Goal: Check status

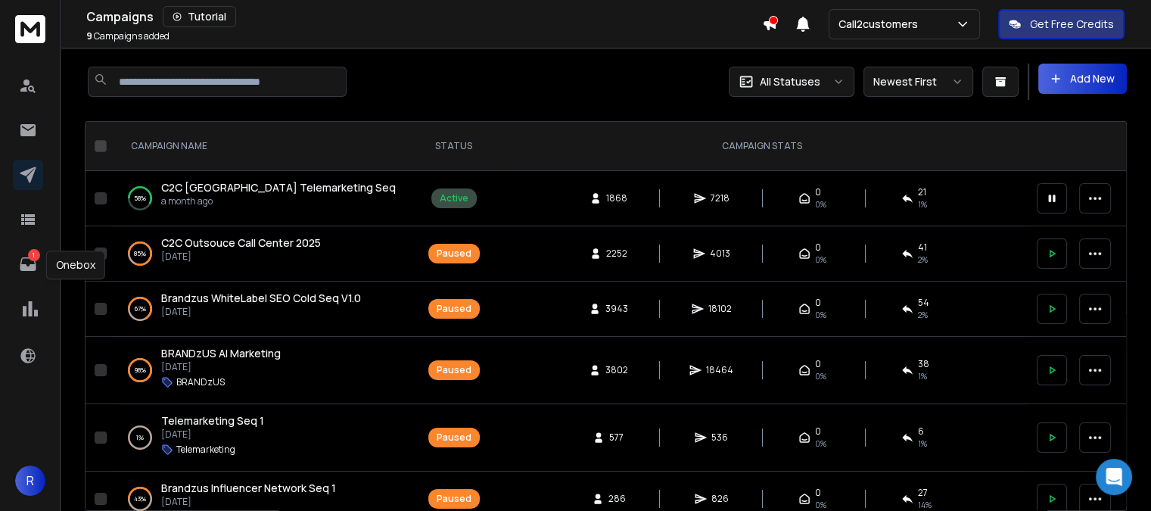
click at [230, 185] on span "C2C [GEOGRAPHIC_DATA] Telemarketing Seq" at bounding box center [278, 187] width 235 height 14
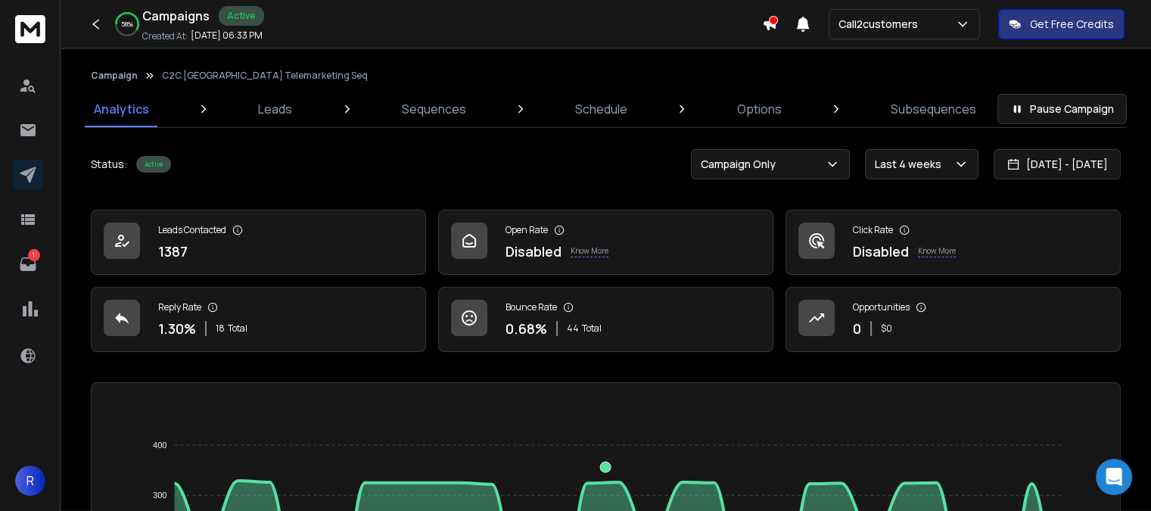
click at [993, 175] on button "16 Sep 2025 - 14 Oct 2025" at bounding box center [1056, 164] width 127 height 30
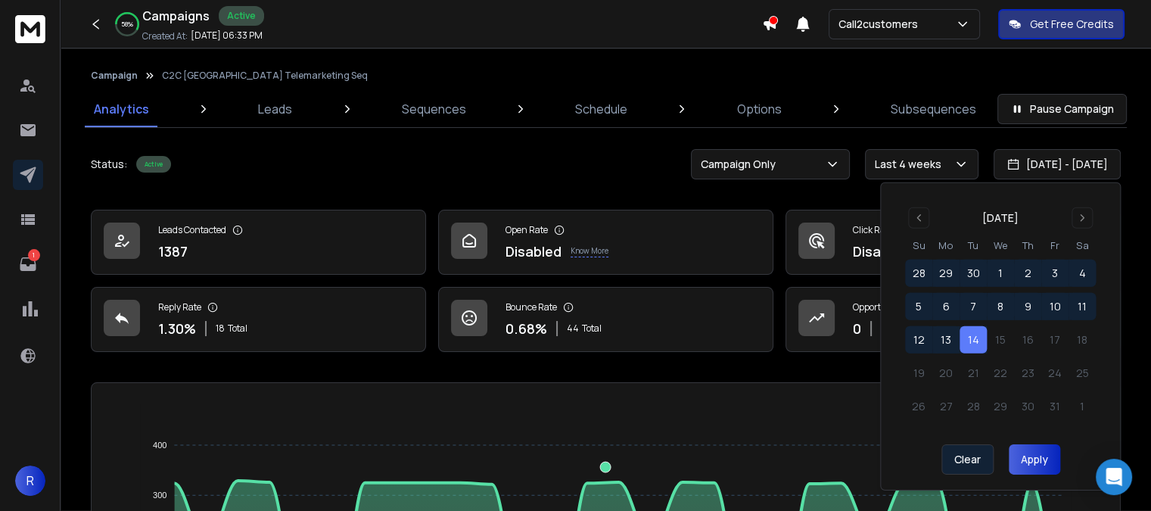
click at [978, 446] on button "Clear" at bounding box center [967, 459] width 52 height 30
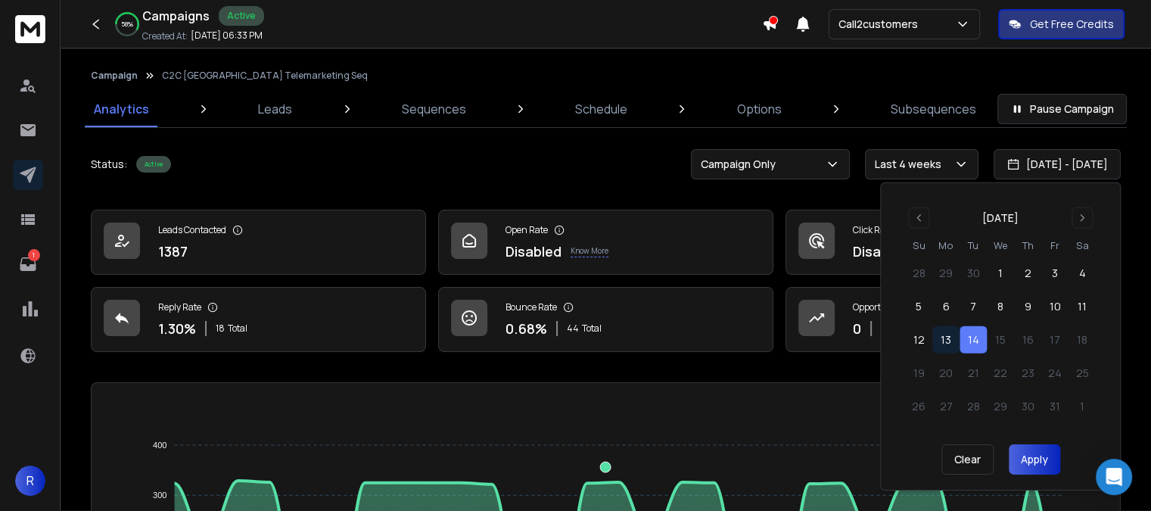
click at [941, 338] on button "13" at bounding box center [945, 339] width 27 height 27
click at [1051, 473] on button "Apply" at bounding box center [1034, 459] width 51 height 30
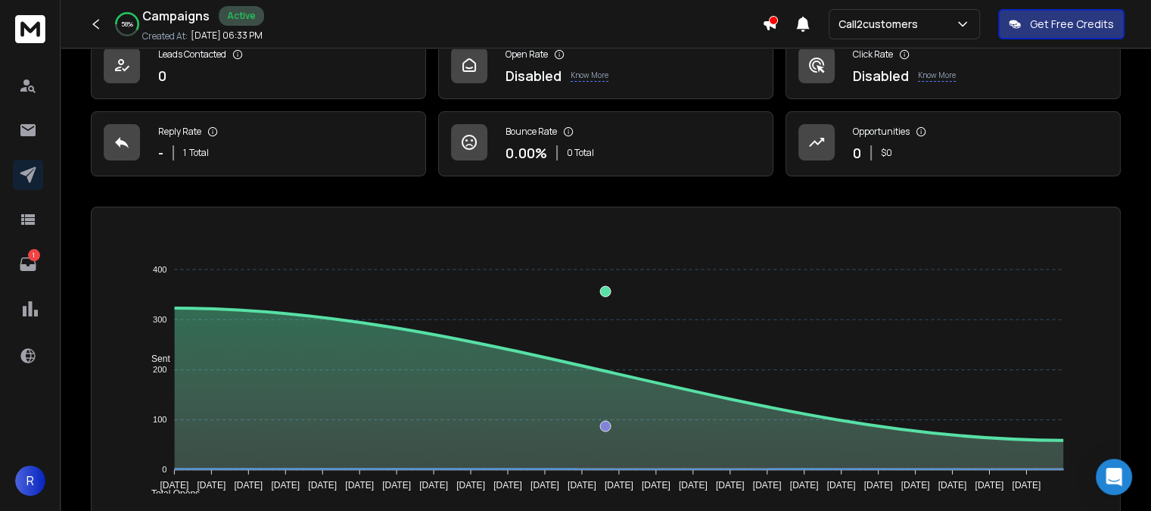
scroll to position [182, 0]
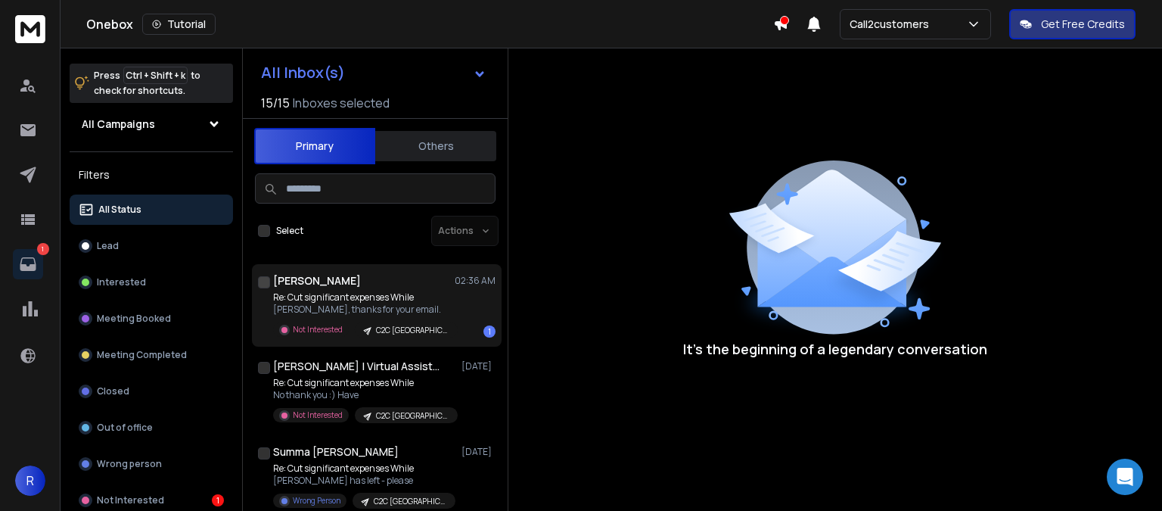
click at [331, 309] on p "[PERSON_NAME], thanks for your email." at bounding box center [364, 309] width 182 height 12
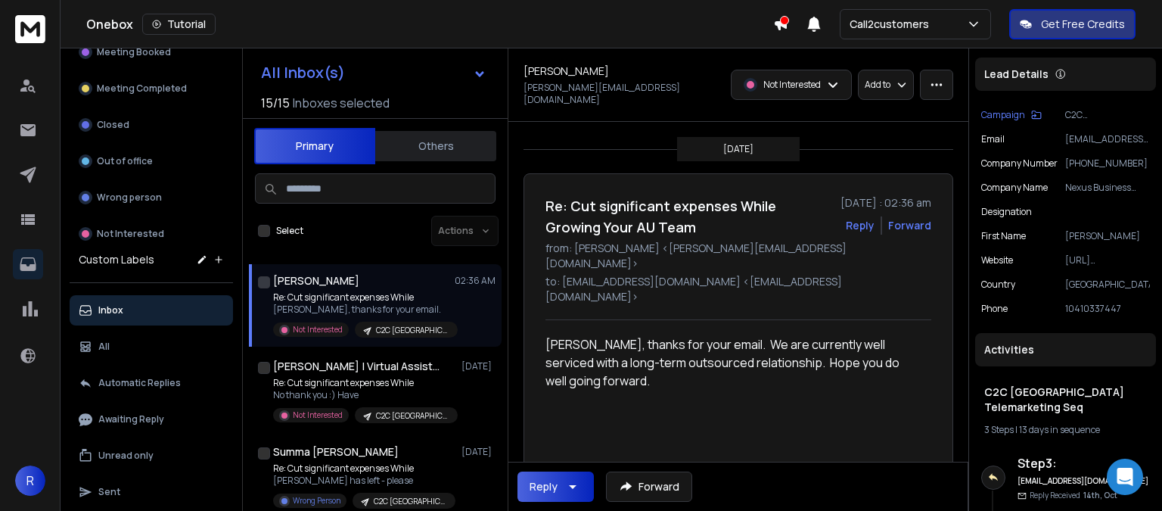
scroll to position [272, 0]
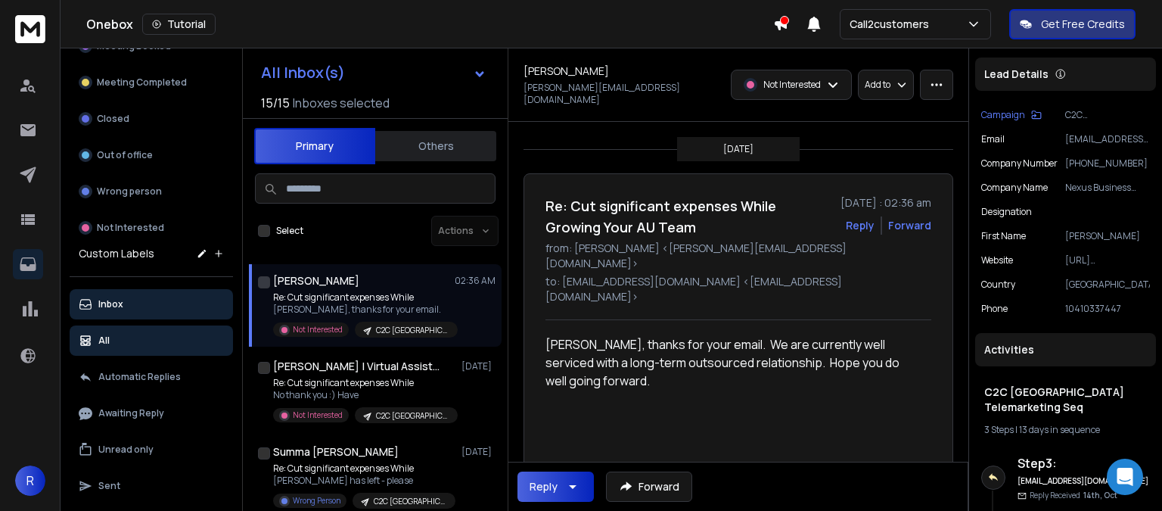
click at [122, 346] on button "All" at bounding box center [151, 340] width 163 height 30
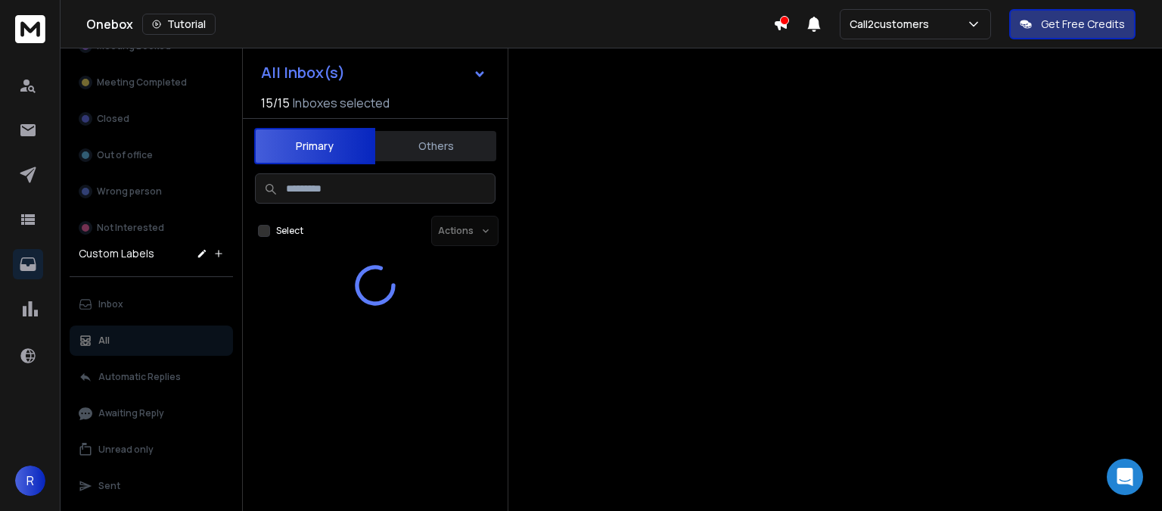
scroll to position [0, 0]
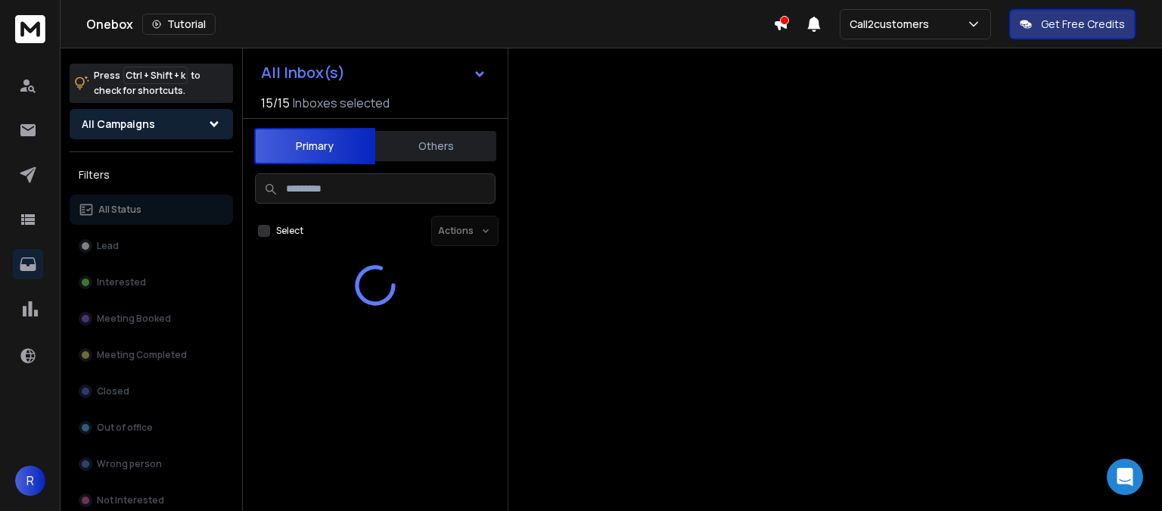
click at [152, 123] on h1 "All Campaigns" at bounding box center [118, 124] width 73 height 15
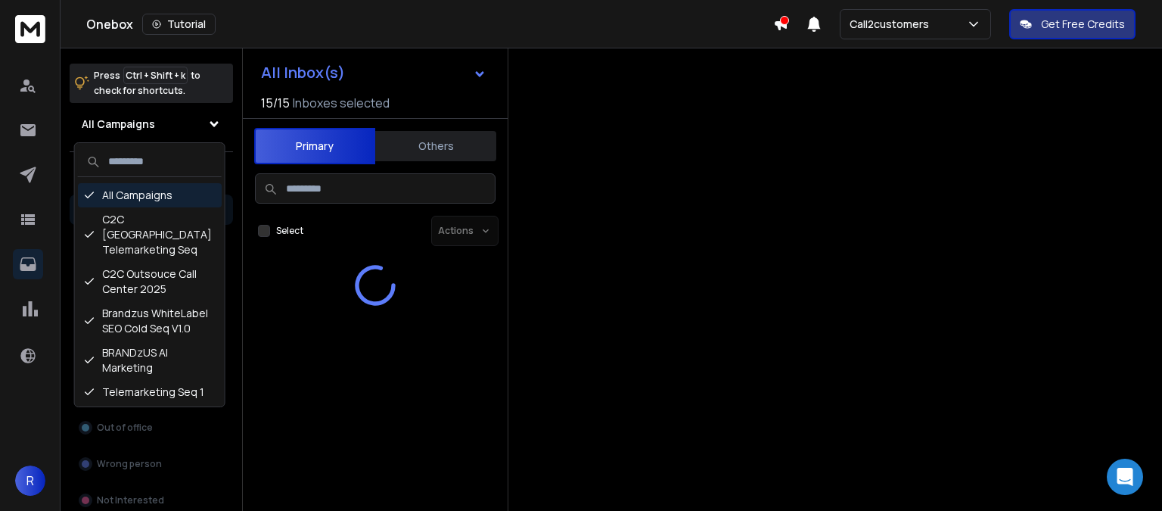
click at [136, 197] on div "All Campaigns" at bounding box center [150, 195] width 144 height 24
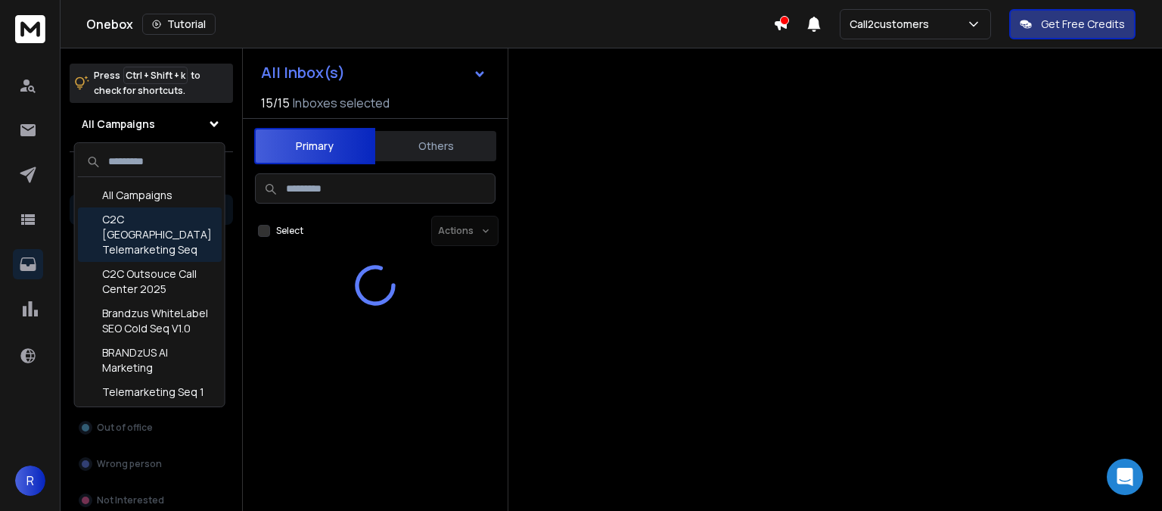
click at [135, 220] on div "C2C [GEOGRAPHIC_DATA] Telemarketing Seq" at bounding box center [150, 234] width 144 height 54
